Goal: Task Accomplishment & Management: Manage account settings

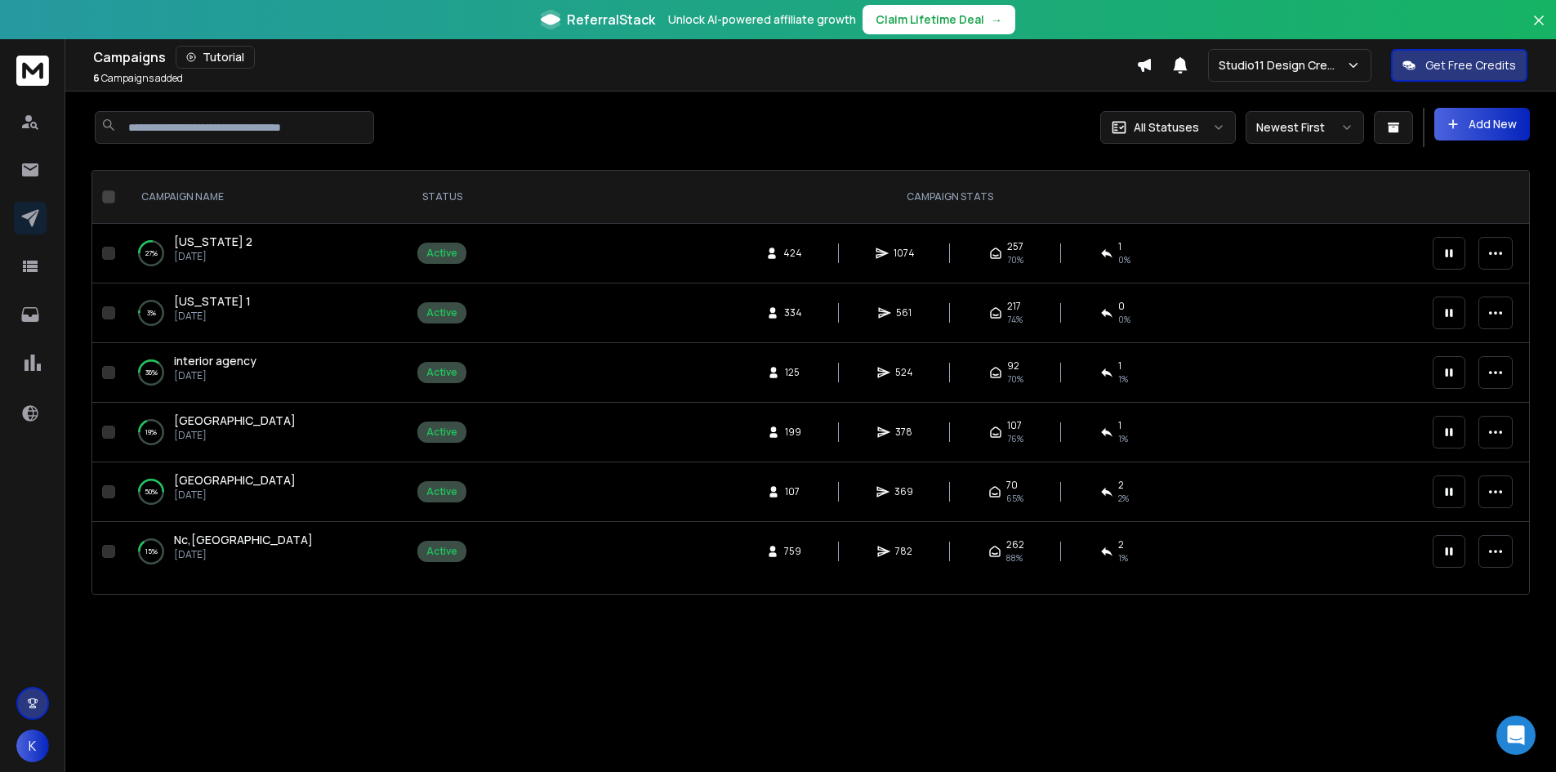
click at [1275, 84] on div "Campaigns Tutorial 6 Campaigns added Studio11 Design Creative Get Free Credits" at bounding box center [778, 65] width 1556 height 52
click at [1288, 63] on p "Studio11 Design Creative" at bounding box center [1282, 65] width 127 height 16
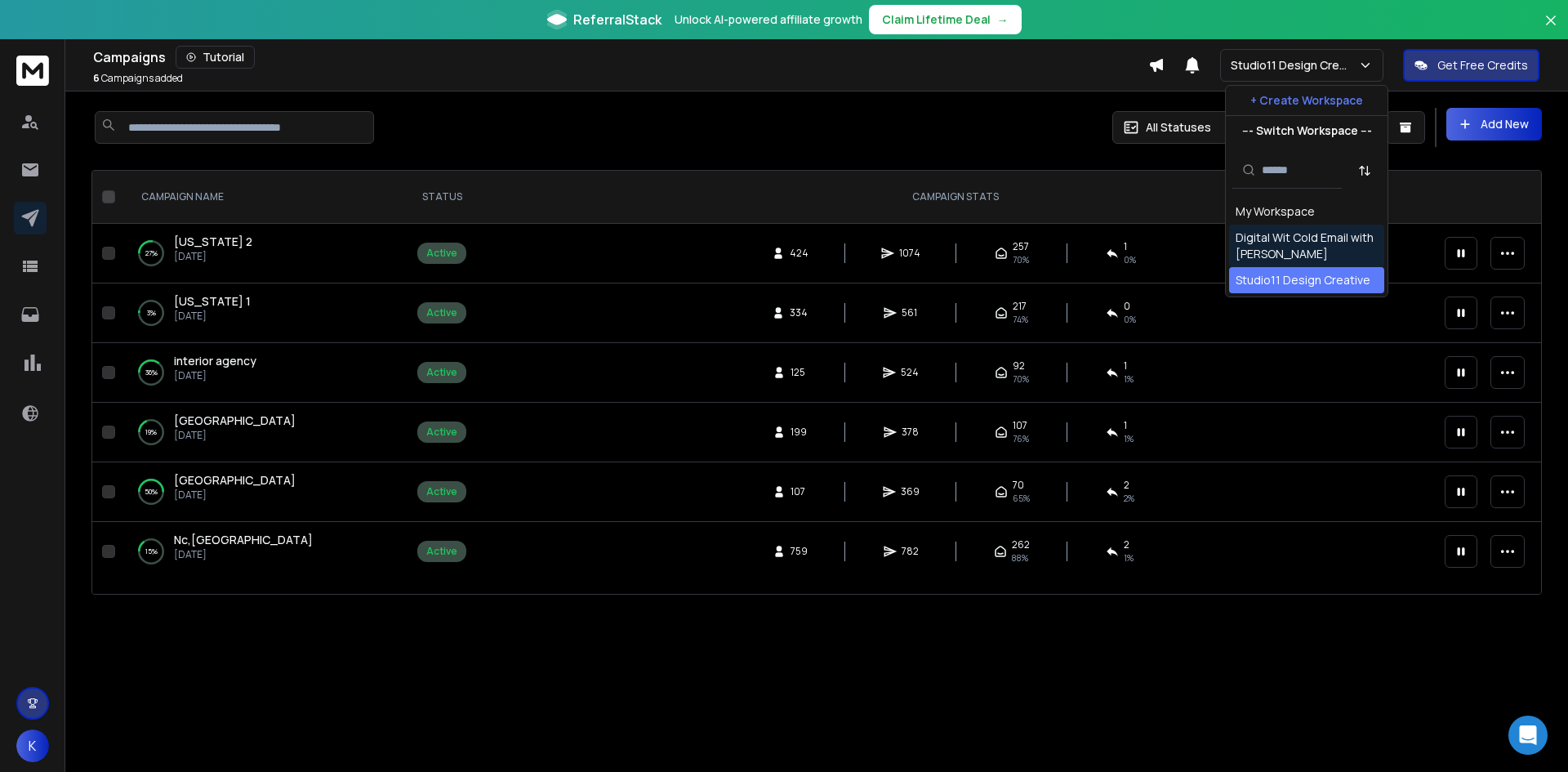
click at [1292, 238] on div "Digital Wit Cold Email with [PERSON_NAME]" at bounding box center [1306, 246] width 142 height 33
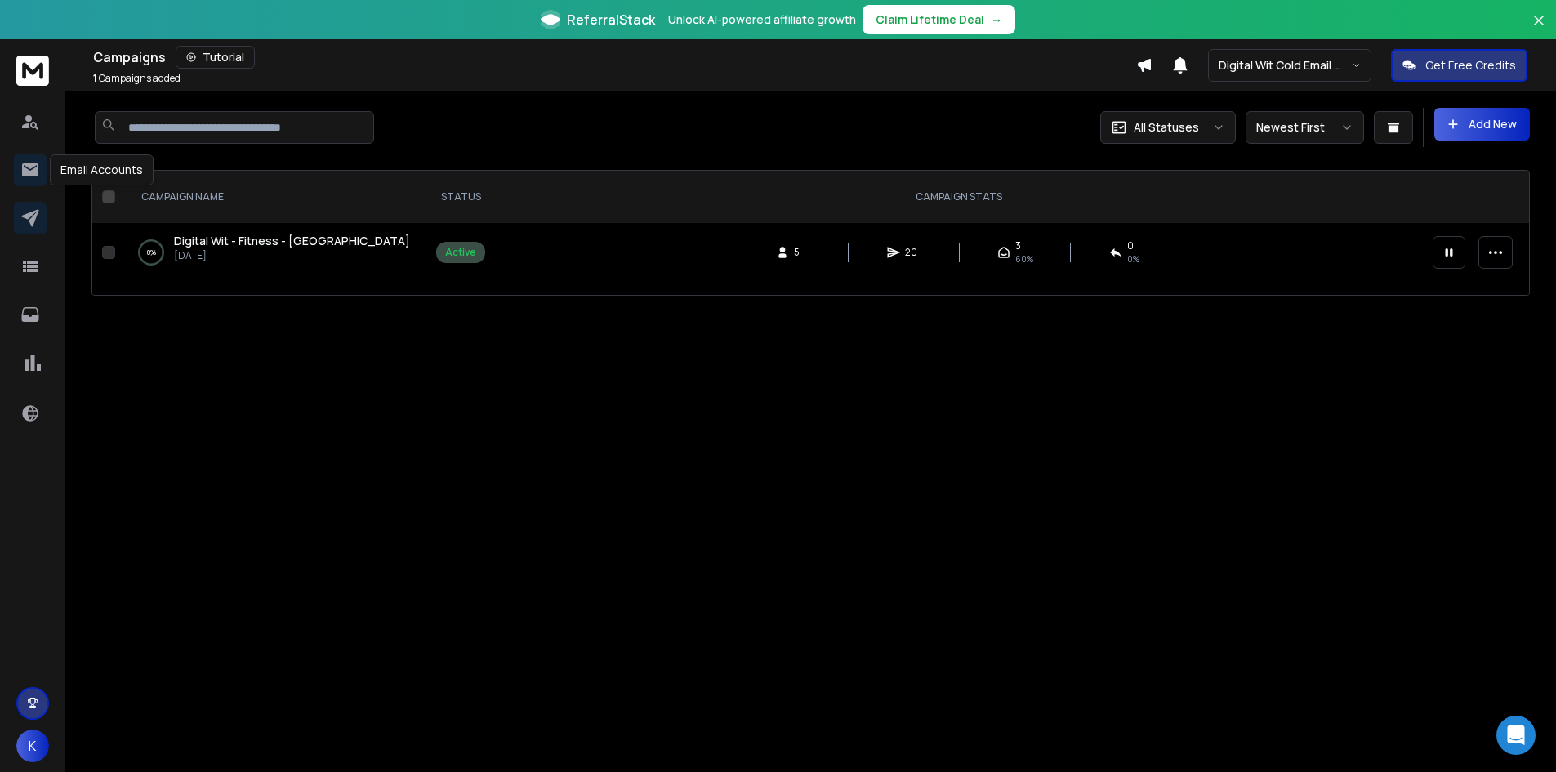
click at [29, 163] on icon at bounding box center [30, 170] width 20 height 20
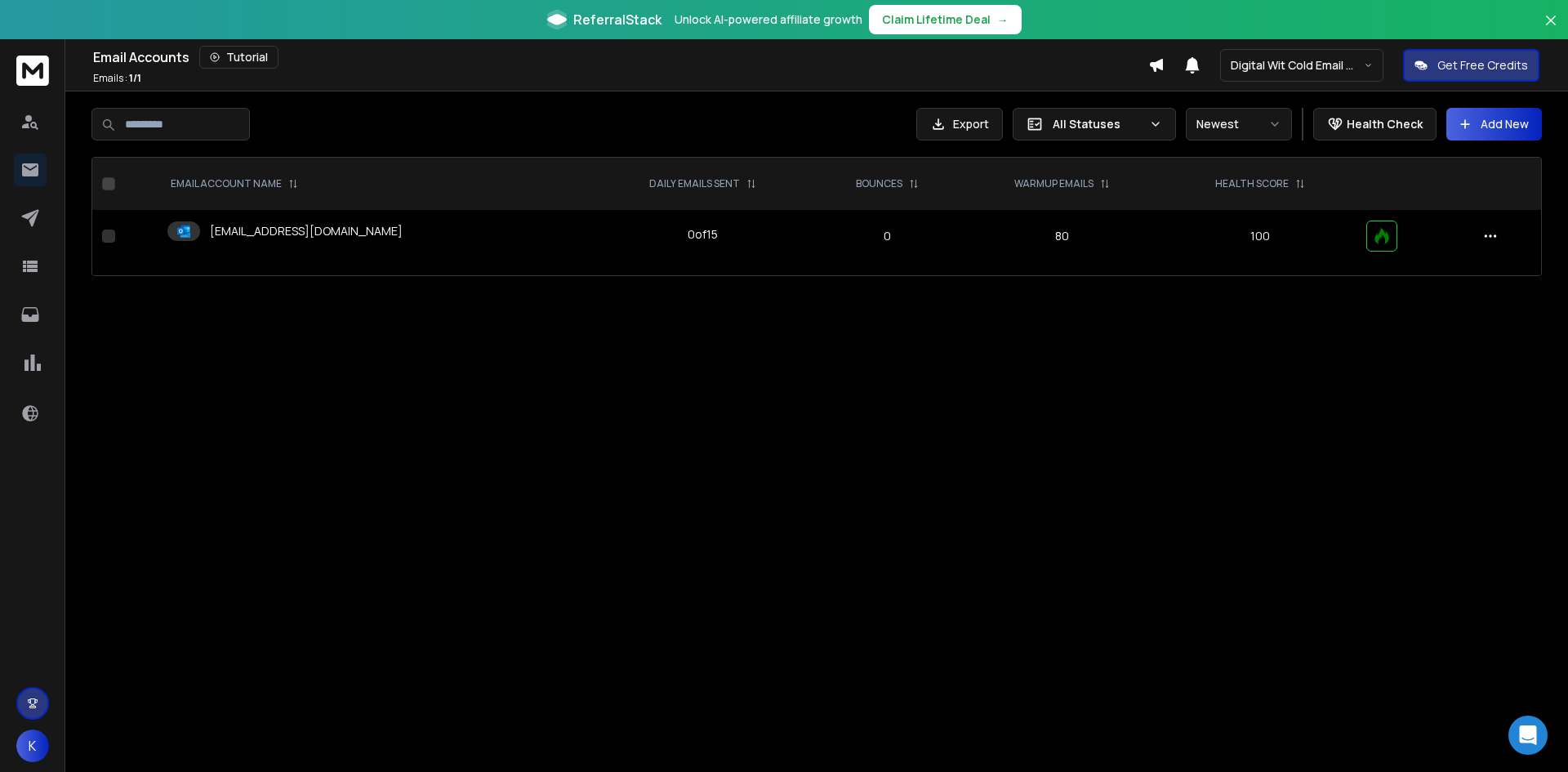
click at [1163, 239] on td "100" at bounding box center [1259, 236] width 193 height 52
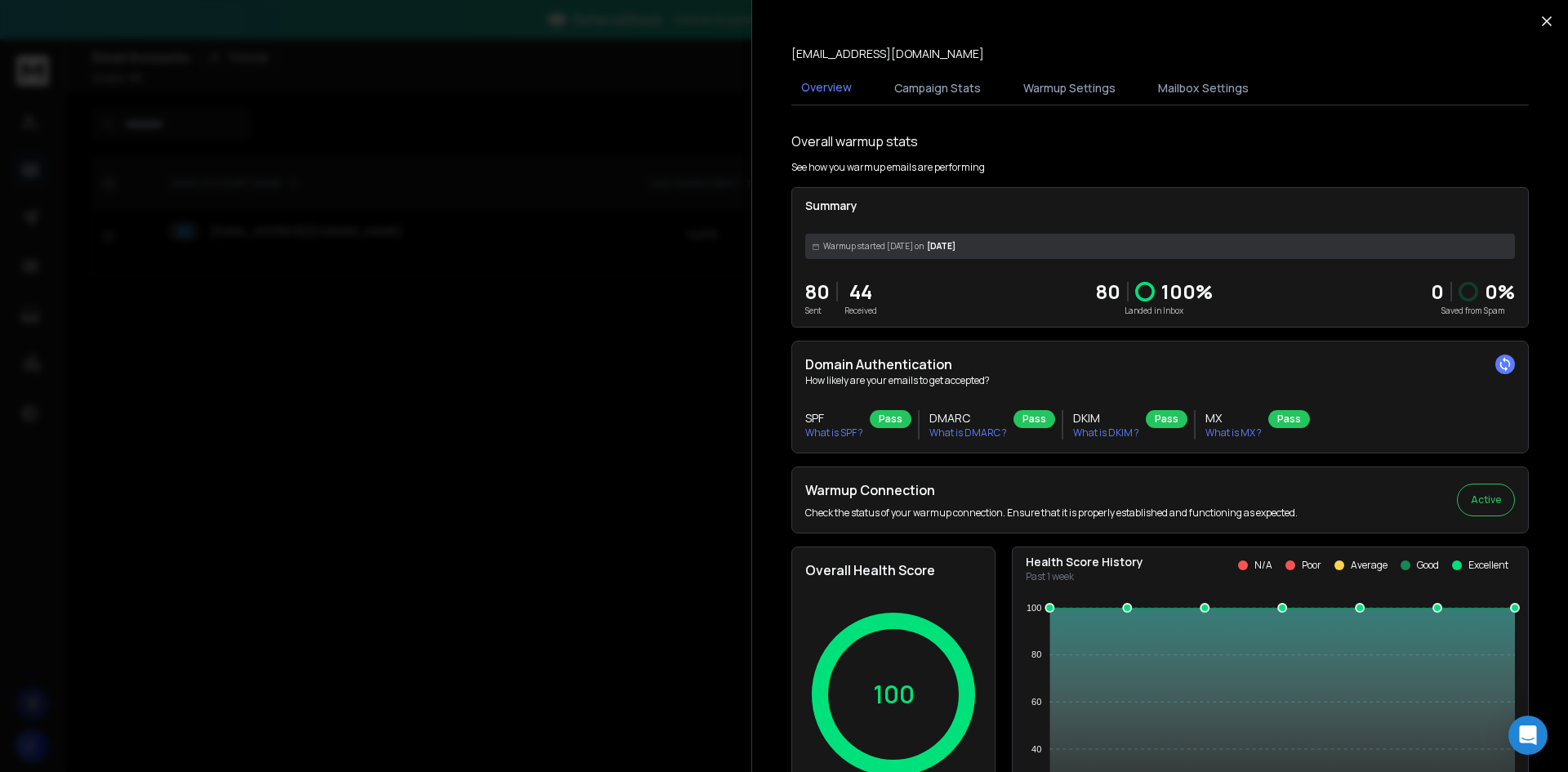
click at [1543, 21] on icon "button" at bounding box center [1546, 21] width 16 height 16
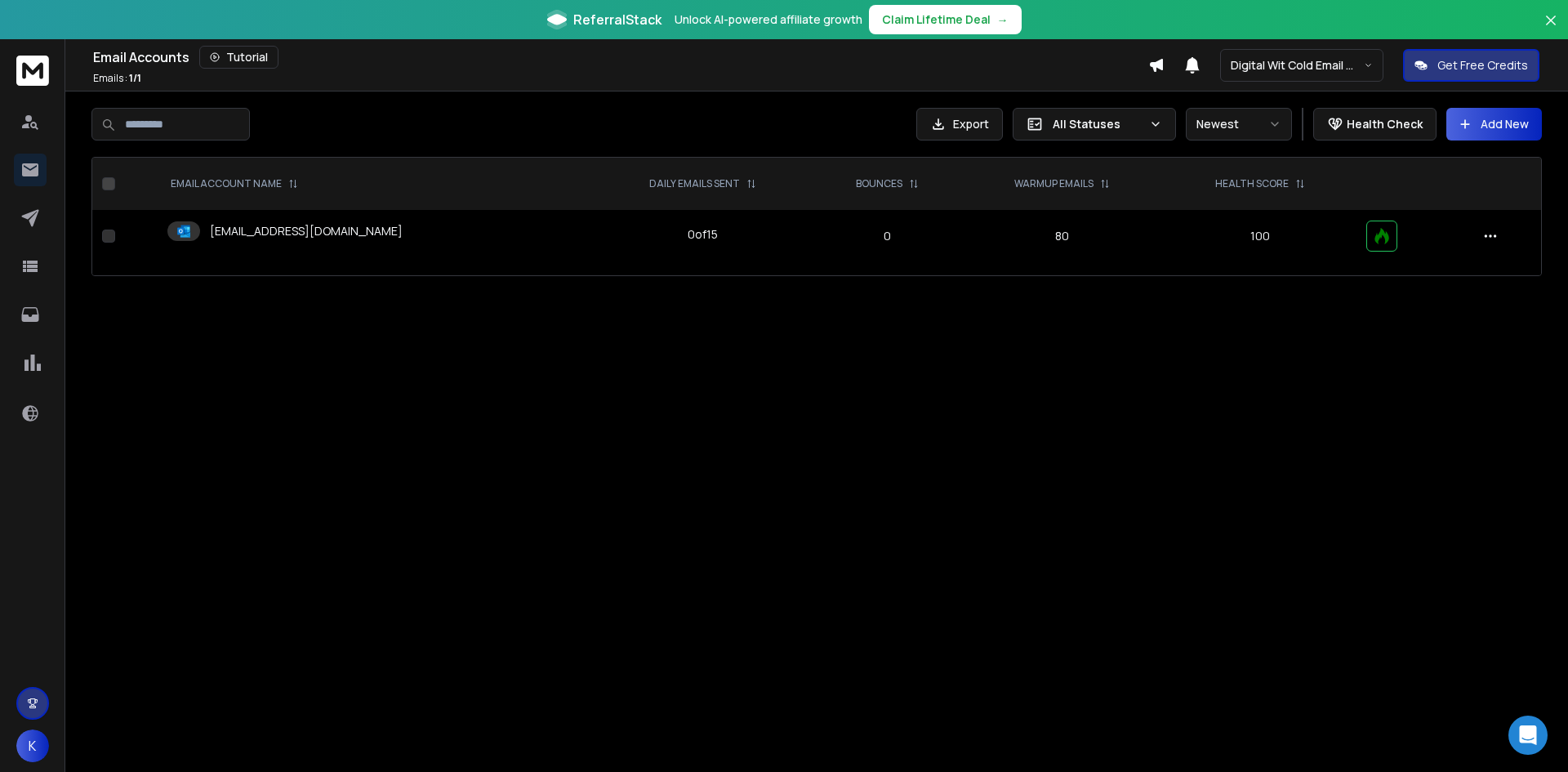
click at [1460, 230] on button at bounding box center [1490, 236] width 81 height 28
click at [1482, 271] on div "Warmup Settings" at bounding box center [1475, 270] width 105 height 26
click at [1482, 271] on body "ReferralStack Unlock AI-powered affiliate growth Lifetime Deals available! Clai…" at bounding box center [784, 447] width 1568 height 895
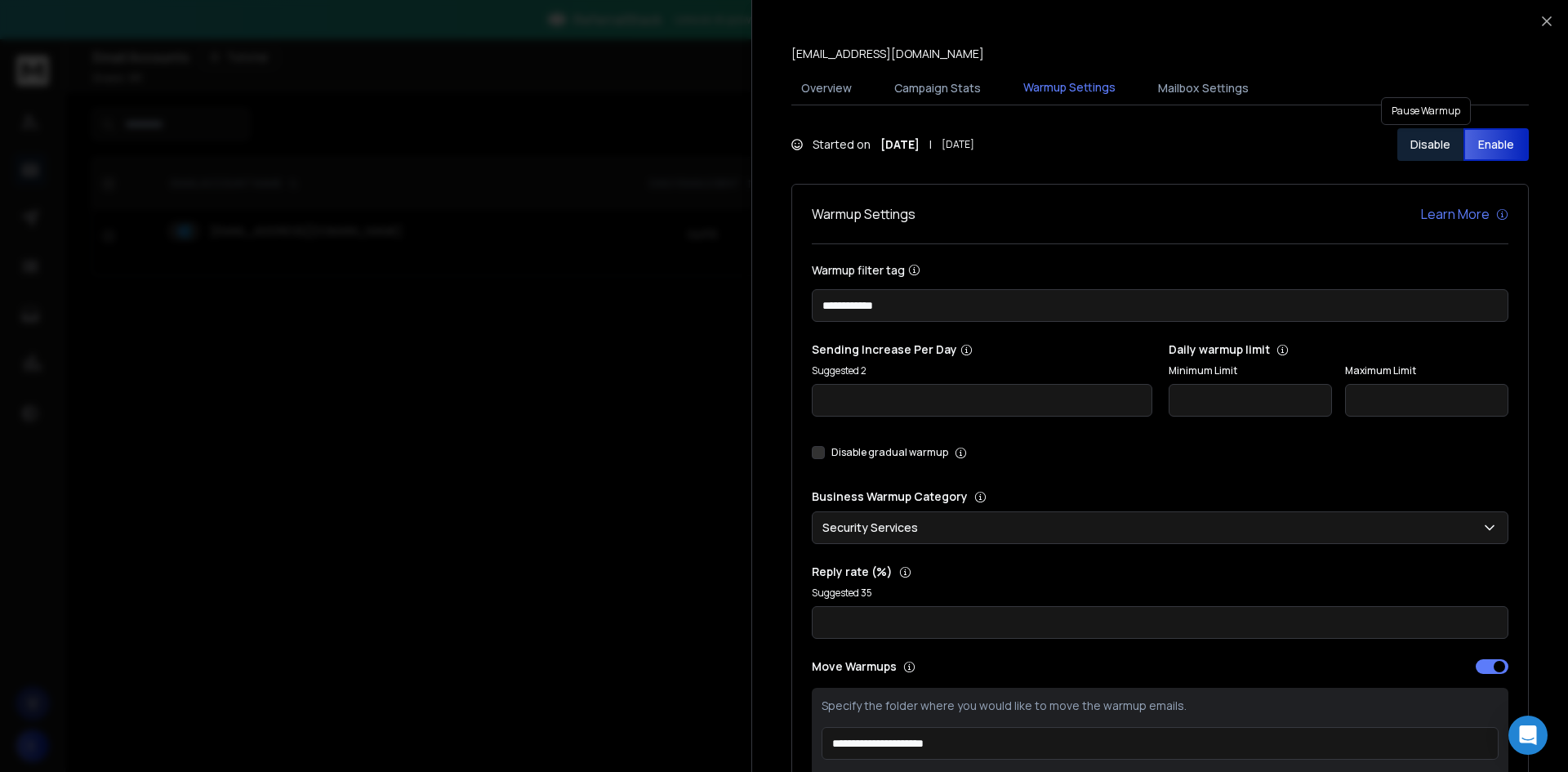
click at [1426, 157] on button "Disable" at bounding box center [1430, 144] width 66 height 33
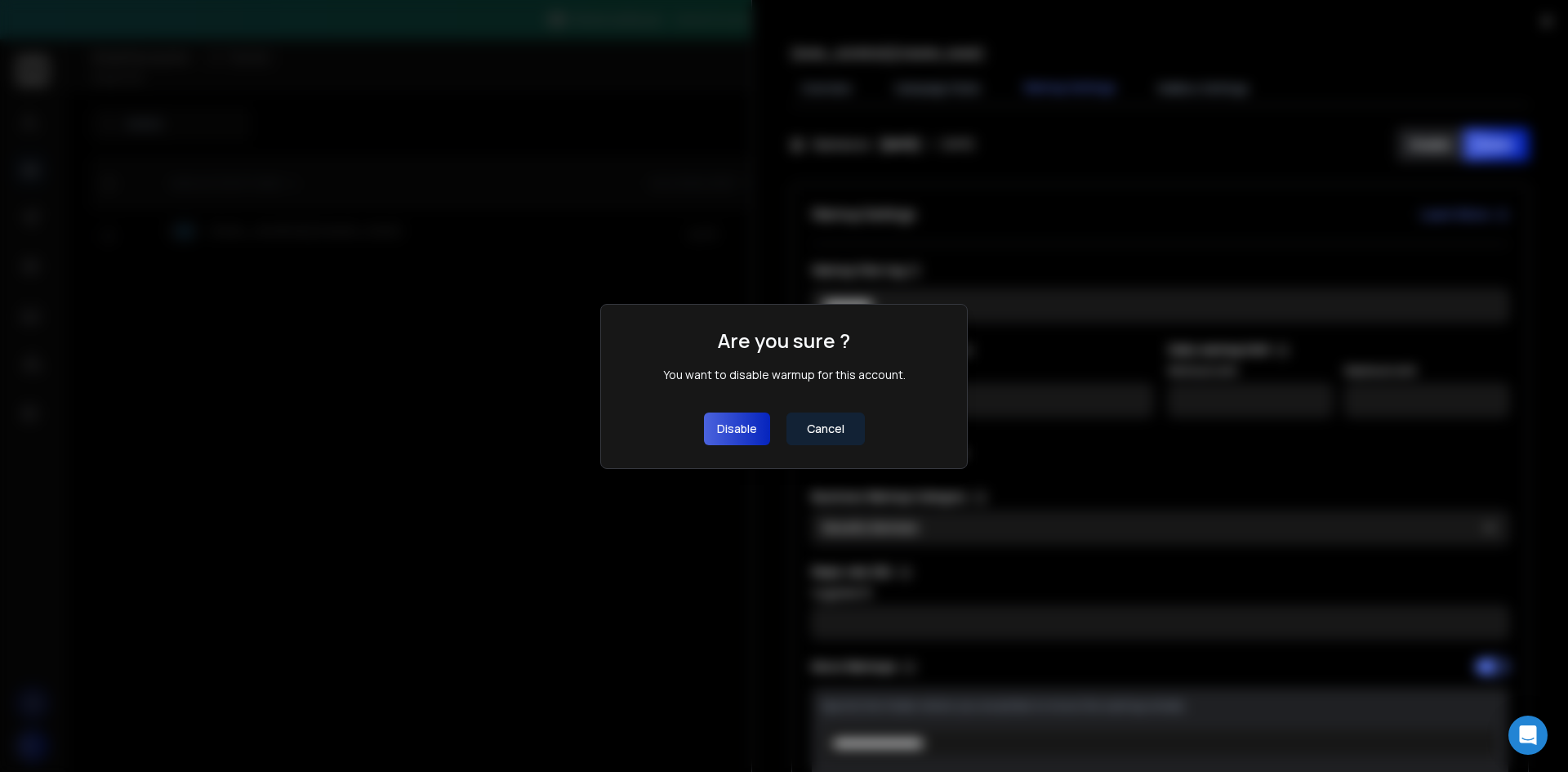
click at [752, 422] on button "Disable" at bounding box center [737, 429] width 66 height 33
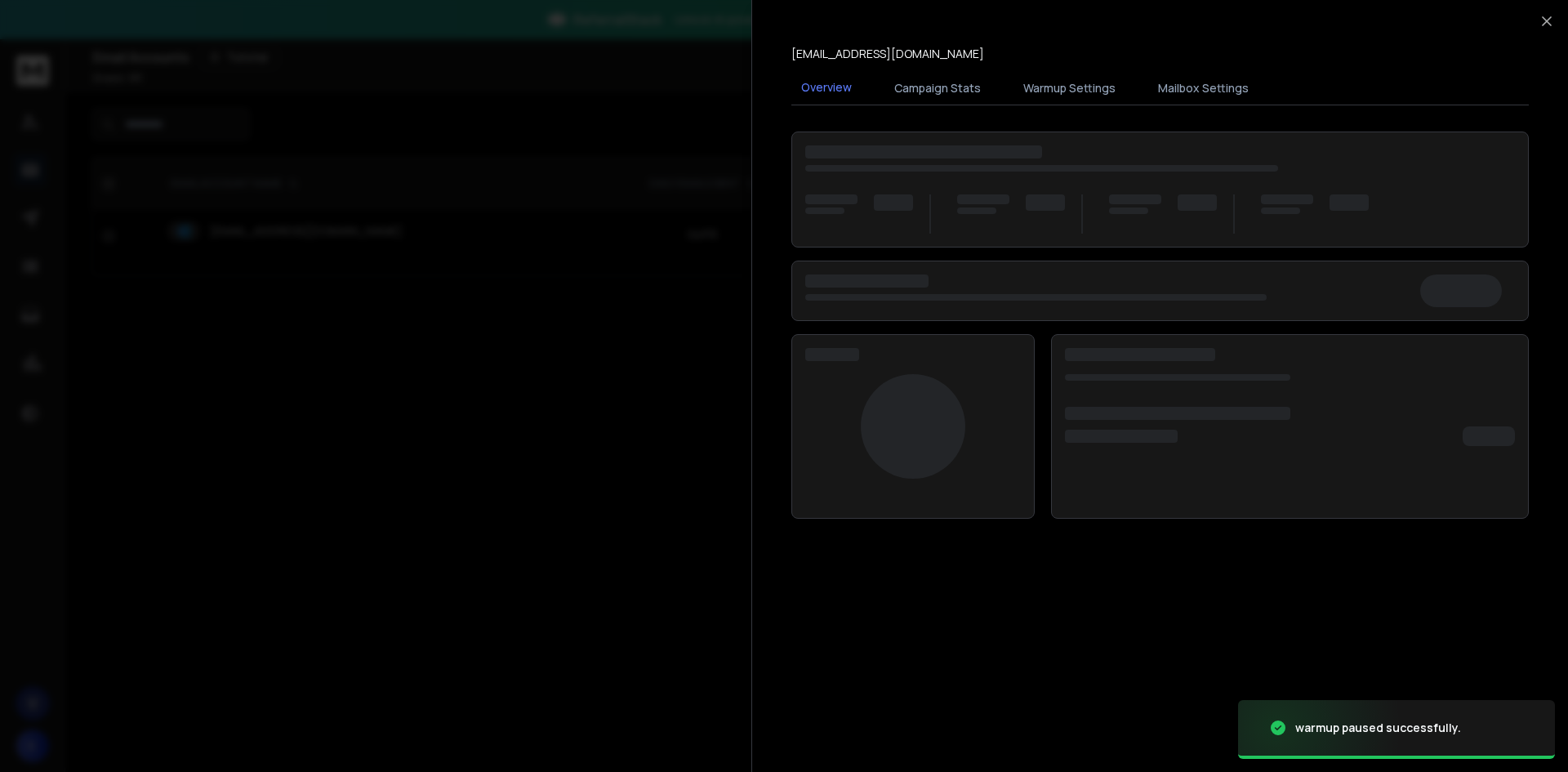
click at [601, 397] on div at bounding box center [784, 386] width 1568 height 772
